Goal: Task Accomplishment & Management: Manage account settings

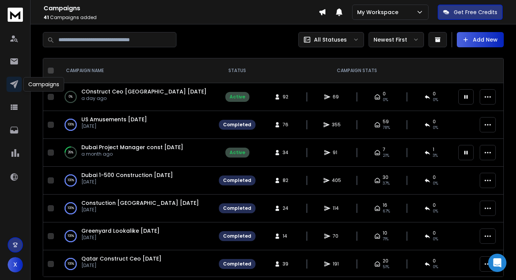
click at [131, 94] on span "COnstruct Ceo [GEOGRAPHIC_DATA] [DATE]" at bounding box center [143, 92] width 125 height 8
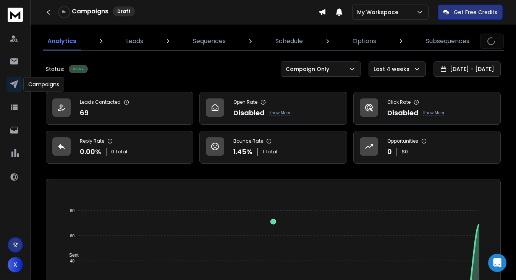
click at [10, 87] on icon at bounding box center [14, 84] width 9 height 9
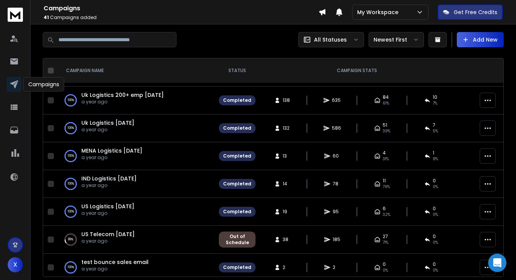
scroll to position [725, 0]
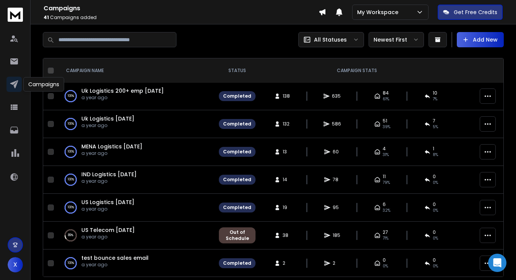
click at [107, 148] on span "MENA Logistics [DATE]" at bounding box center [111, 147] width 61 height 8
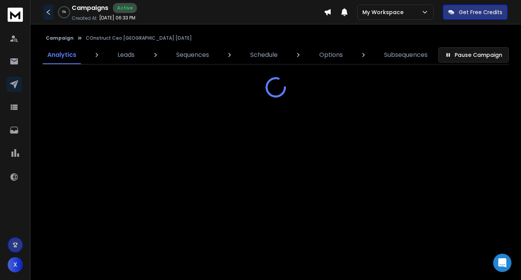
click at [45, 11] on icon at bounding box center [48, 12] width 7 height 7
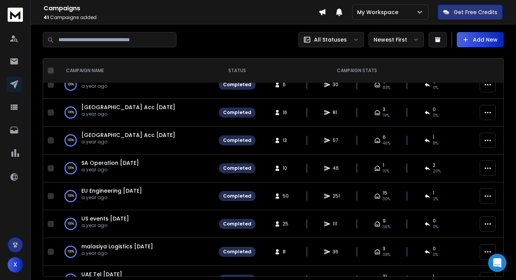
scroll to position [420, 0]
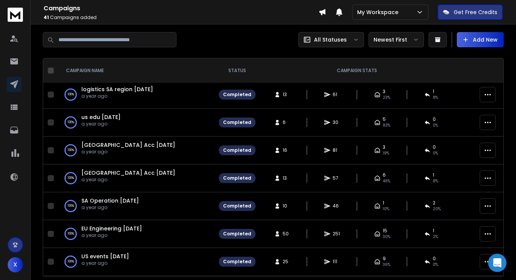
click at [107, 173] on span "[GEOGRAPHIC_DATA] Acc [DATE]" at bounding box center [128, 173] width 94 height 8
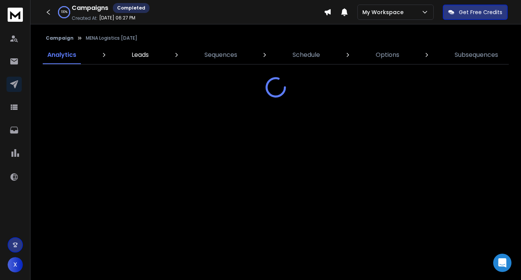
click at [149, 56] on p "Leads" at bounding box center [140, 54] width 17 height 9
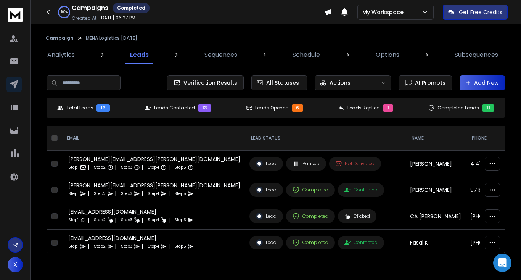
click at [481, 83] on button "Add New" at bounding box center [482, 82] width 45 height 15
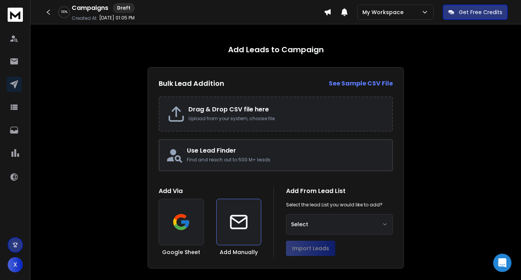
click at [245, 225] on icon at bounding box center [238, 222] width 19 height 23
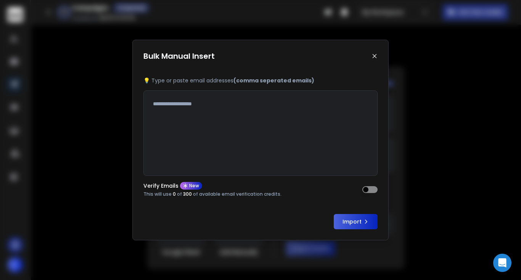
click at [184, 115] on textarea at bounding box center [261, 133] width 234 height 86
paste textarea "**********"
type textarea "**********"
click at [353, 225] on button "Import" at bounding box center [356, 221] width 44 height 15
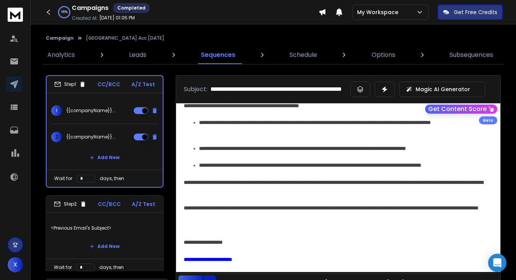
scroll to position [25, 0]
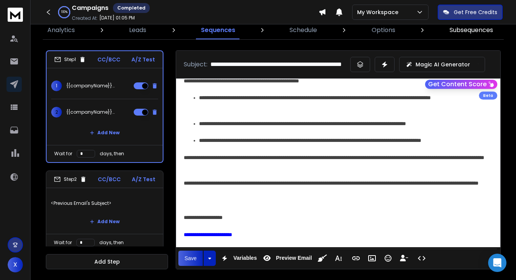
click at [449, 31] on p "Subsequences" at bounding box center [471, 30] width 44 height 9
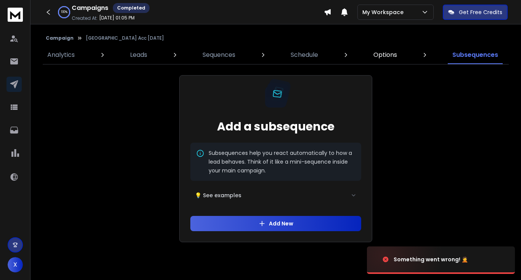
click at [389, 53] on p "Options" at bounding box center [386, 54] width 24 height 9
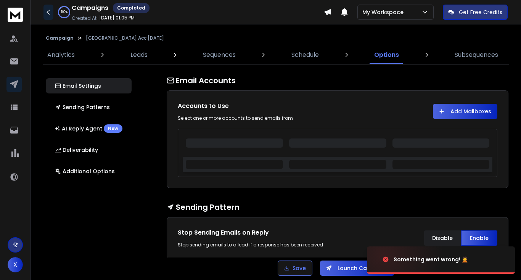
click at [48, 11] on icon at bounding box center [48, 12] width 3 height 5
